Goal: Information Seeking & Learning: Find contact information

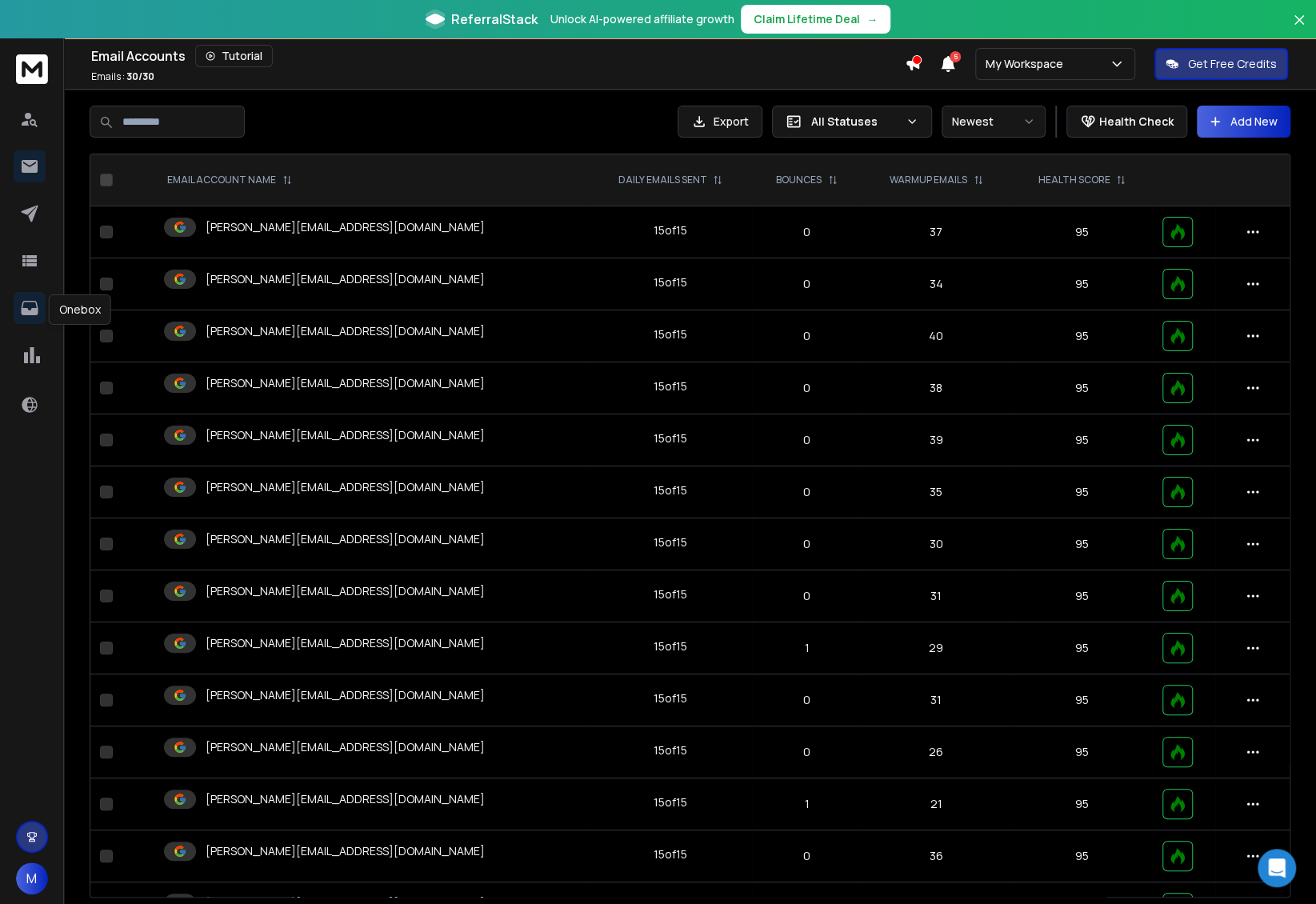
click at [26, 305] on icon at bounding box center [29, 308] width 19 height 19
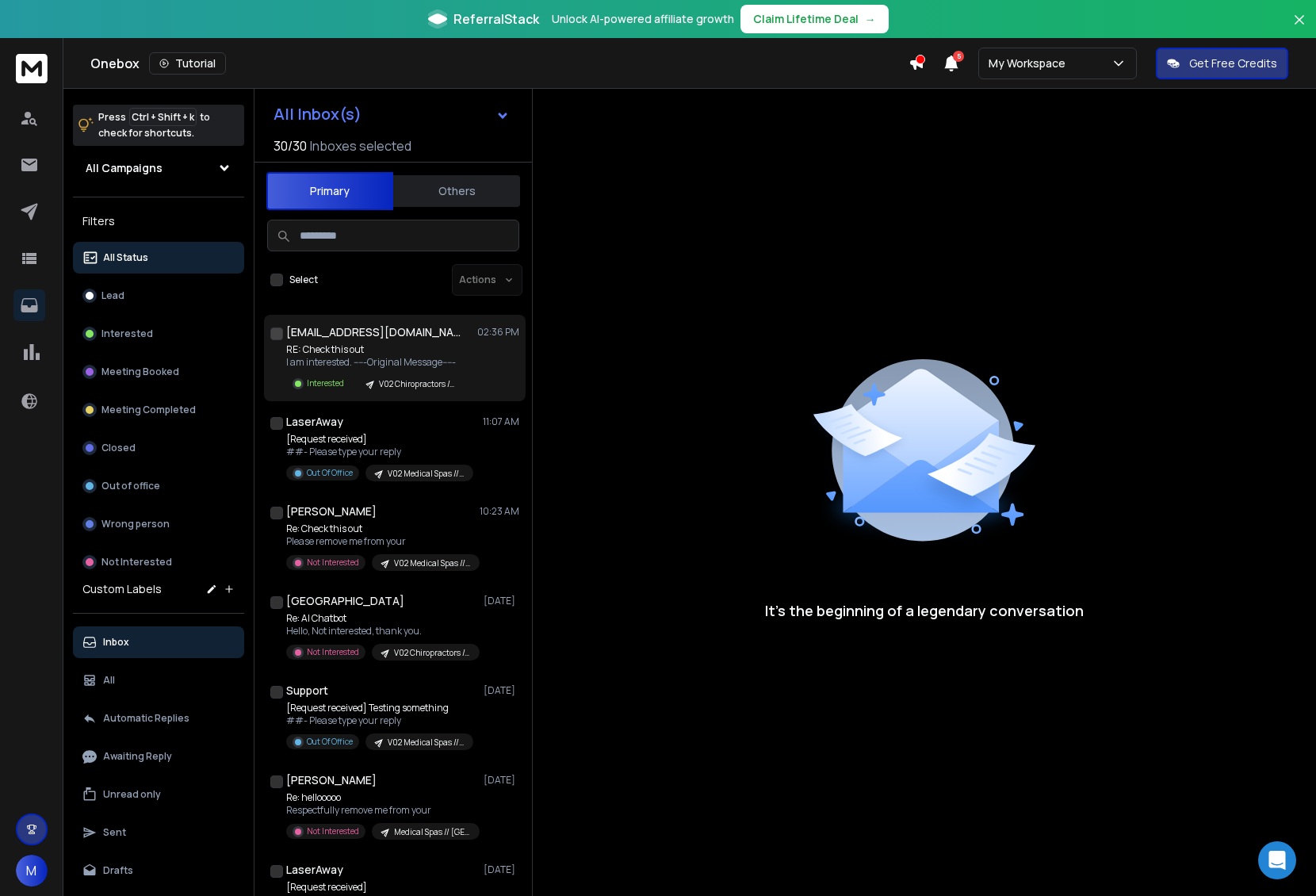
click at [415, 346] on p "RE: Check this out" at bounding box center [375, 350] width 179 height 13
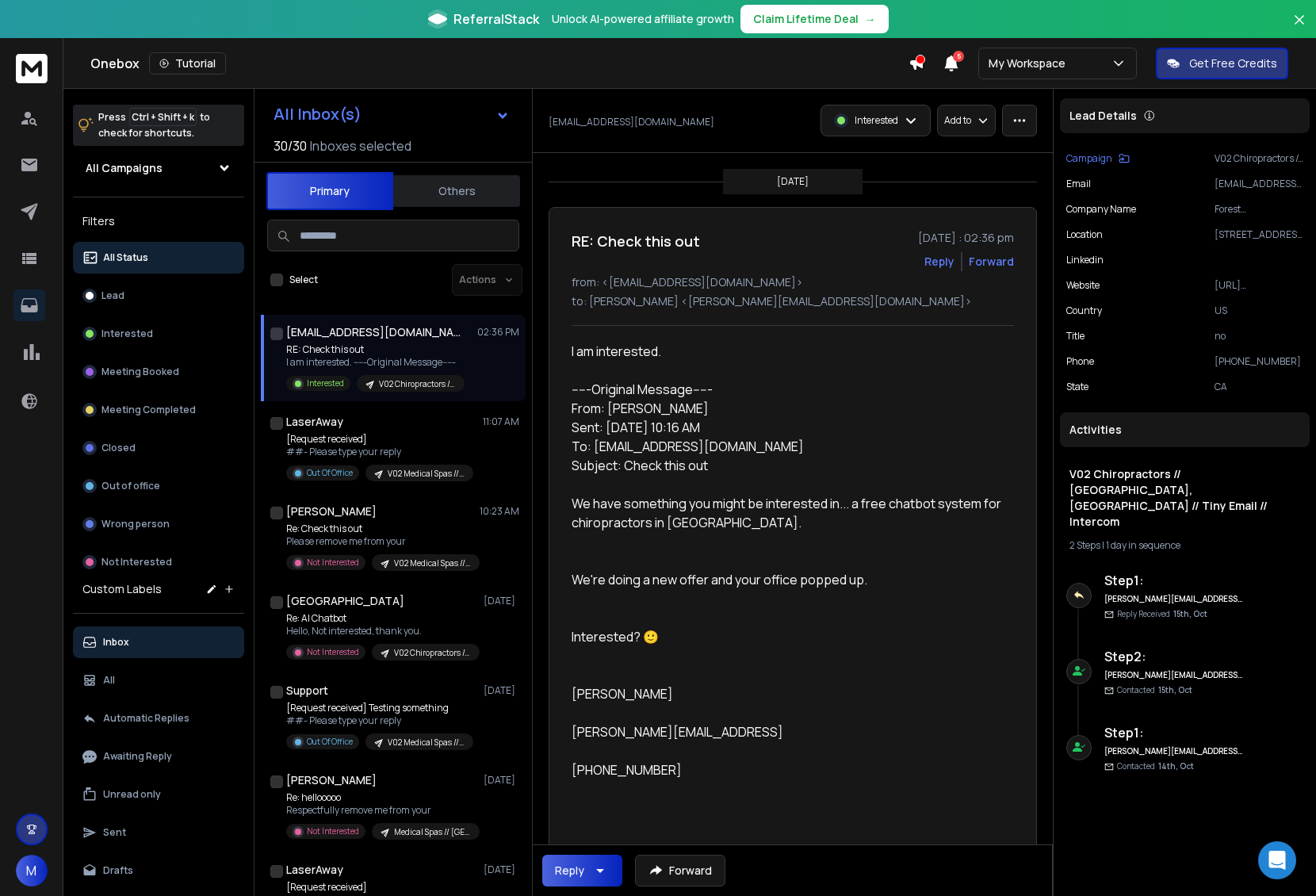
drag, startPoint x: 773, startPoint y: 283, endPoint x: 658, endPoint y: 279, distance: 115.1
click at [658, 279] on p "from: <[EMAIL_ADDRESS][DOMAIN_NAME]>" at bounding box center [792, 282] width 442 height 16
copy p "[DOMAIN_NAME]"
click at [920, 448] on div "I am interested. -----Original Message----- From: [PERSON_NAME] Sent: [DATE] 10…" at bounding box center [792, 585] width 442 height 488
click at [1253, 232] on p "[STREET_ADDRESS][PERSON_NAME]" at bounding box center [1259, 235] width 89 height 13
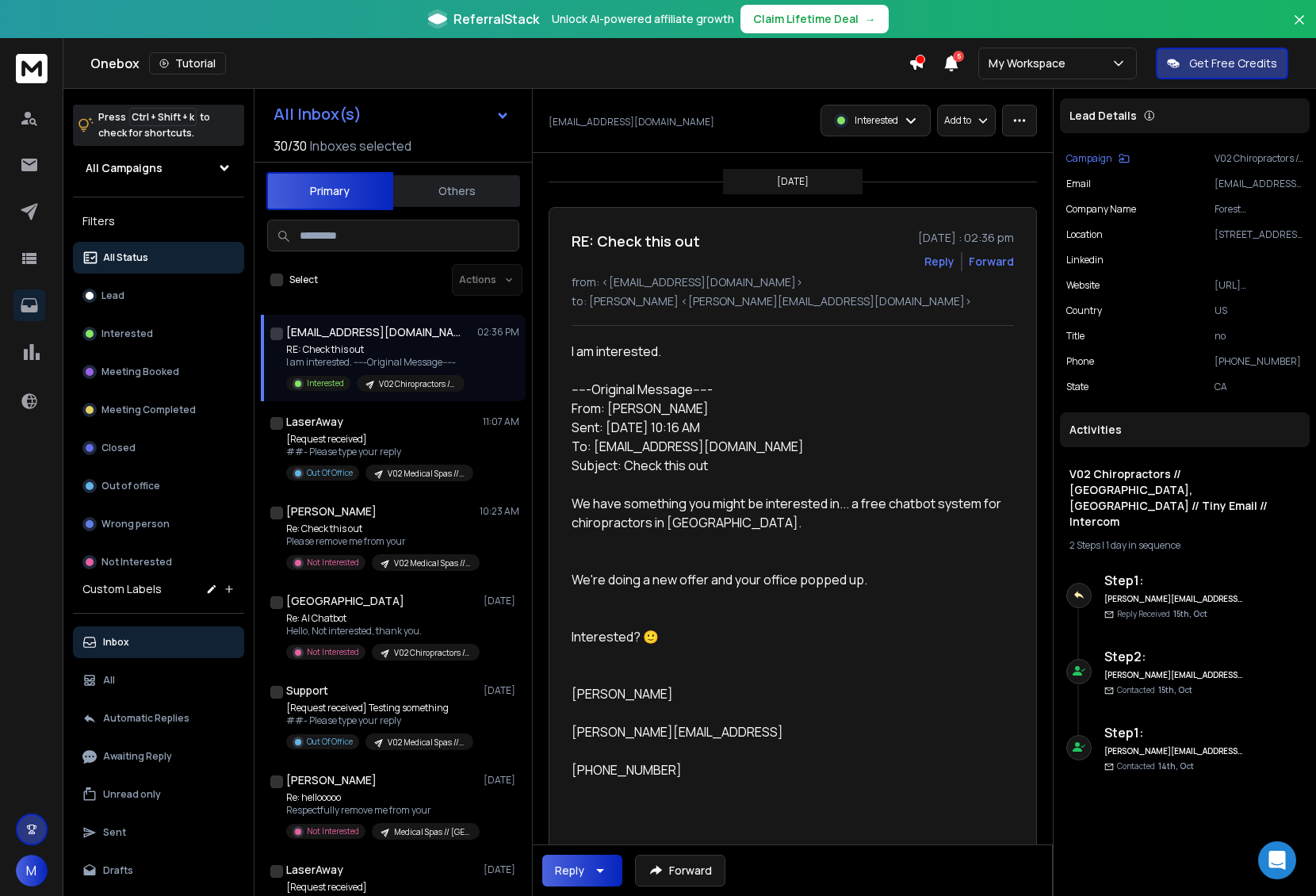
click at [1225, 211] on p "Forest [GEOGRAPHIC_DATA] [MEDICAL_DATA] Centers | [GEOGRAPHIC_DATA][PERSON_NAME…" at bounding box center [1259, 210] width 89 height 13
click at [791, 458] on div "I am interested. -----Original Message----- From: [PERSON_NAME] Sent: [DATE] 10…" at bounding box center [792, 585] width 442 height 488
click at [784, 464] on div "I am interested. -----Original Message----- From: [PERSON_NAME] Sent: [DATE] 10…" at bounding box center [792, 585] width 442 height 488
